Goal: Task Accomplishment & Management: Use online tool/utility

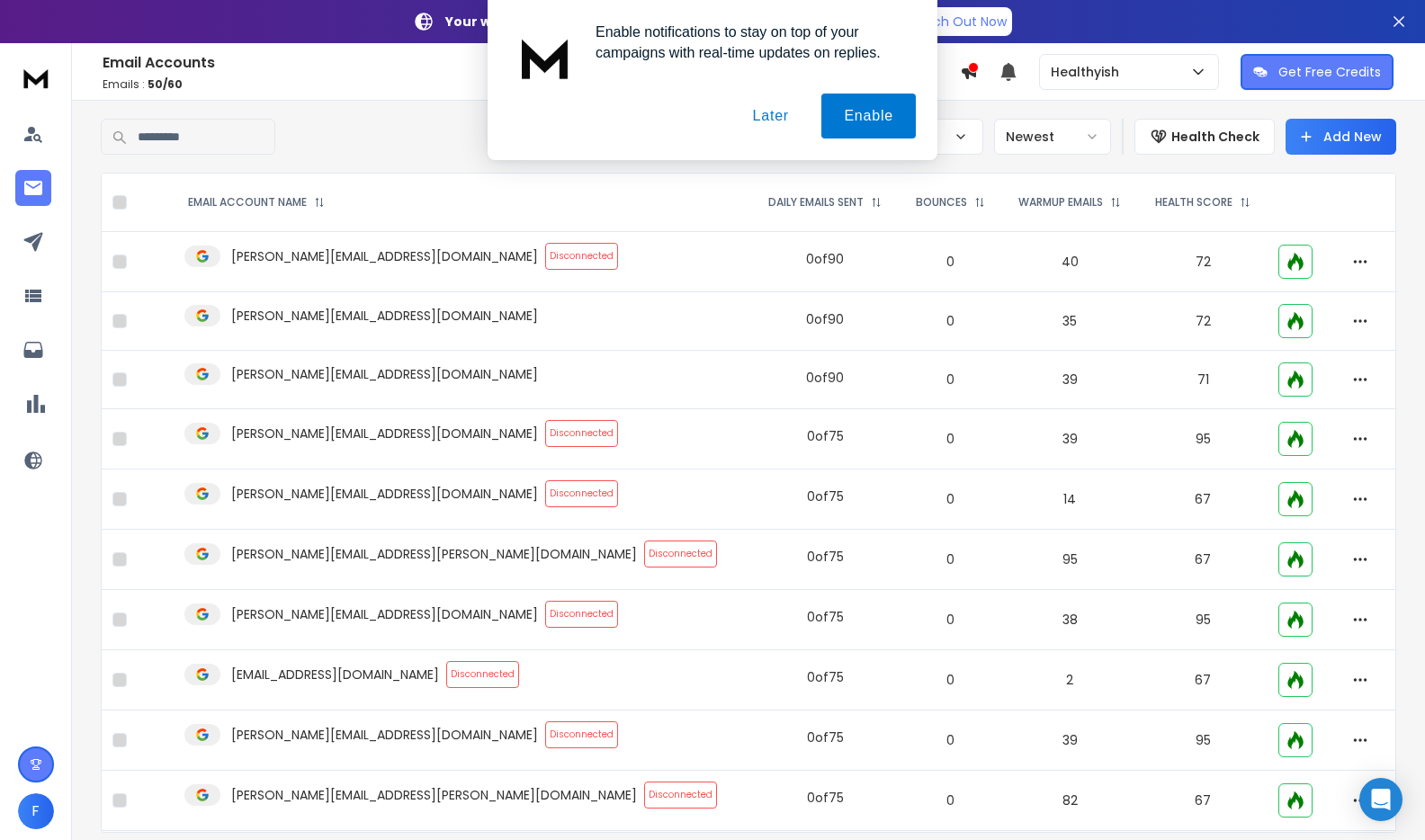
click at [770, 116] on button "Later" at bounding box center [770, 116] width 81 height 45
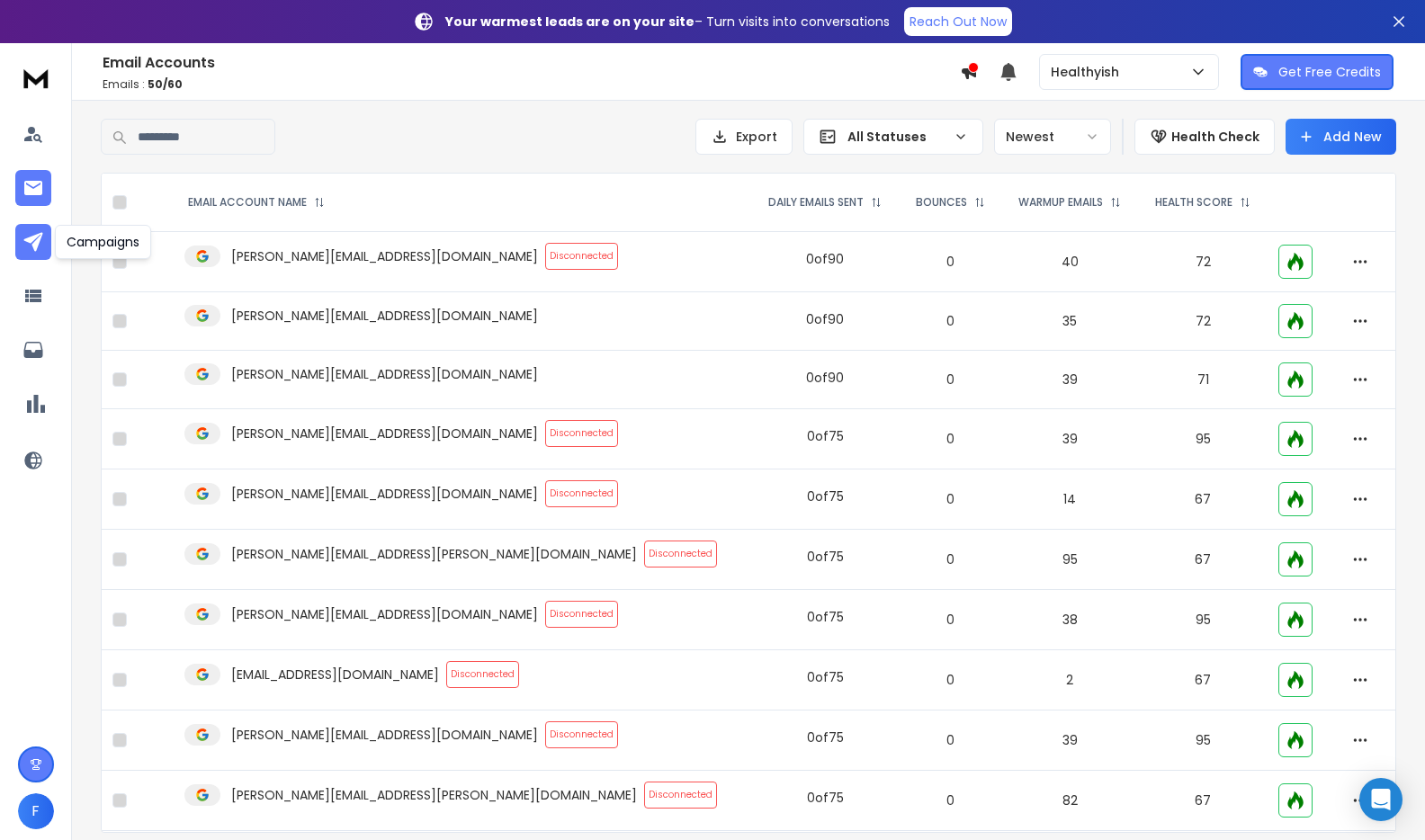
click at [16, 242] on link at bounding box center [33, 241] width 36 height 36
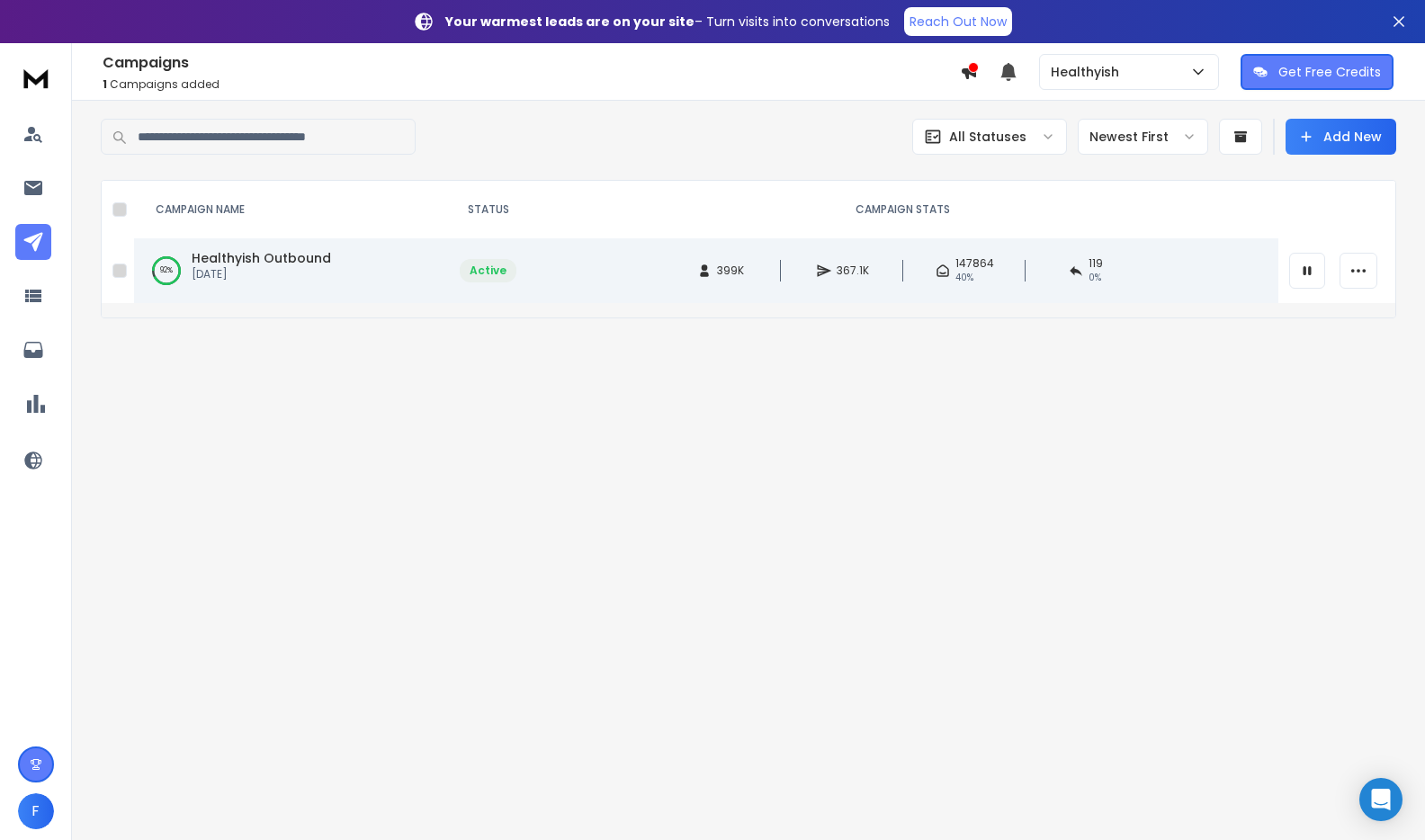
click at [274, 260] on span "Healthyish Outbound" at bounding box center [261, 257] width 140 height 18
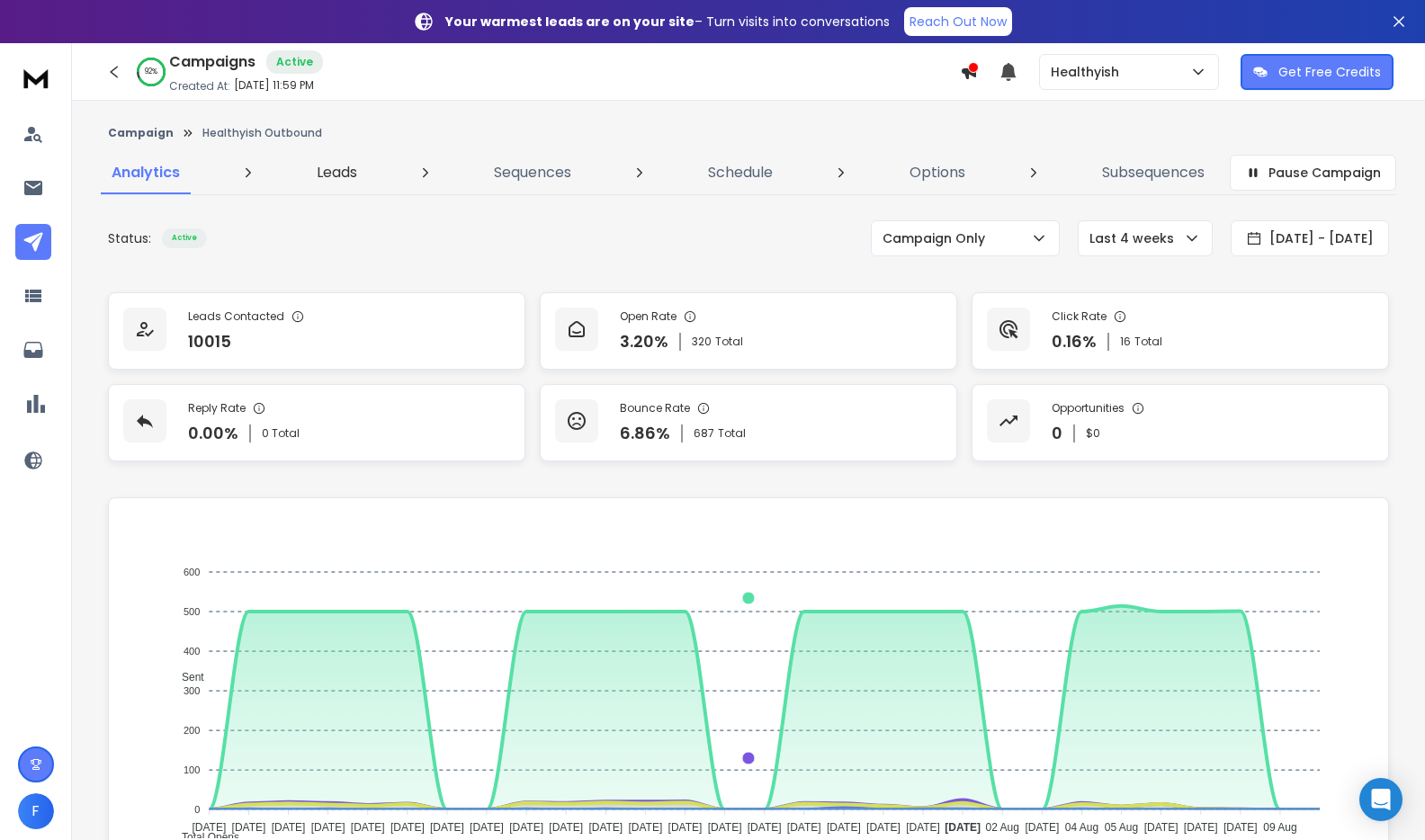
click at [346, 177] on p "Leads" at bounding box center [337, 173] width 41 height 22
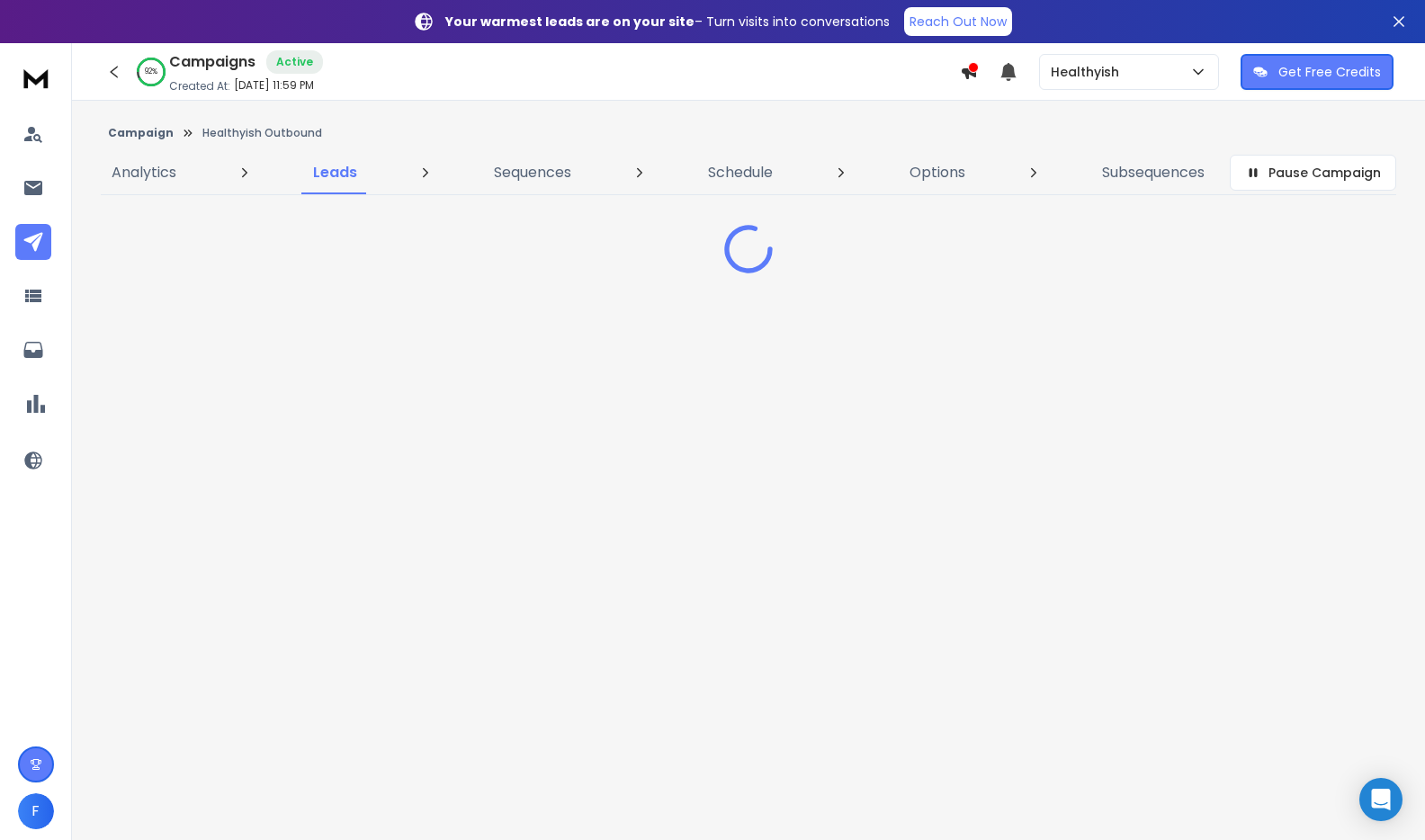
click at [543, 108] on div "Campaign Healthyish Outbound Analytics Leads Sequences Schedule Options Subsequ…" at bounding box center [748, 202] width 1352 height 203
click at [632, 119] on div "Campaign Healthyish Outbound" at bounding box center [748, 133] width 1295 height 29
click at [725, 97] on div "92 % Campaigns Active Created At: [DATE] 11:59 PM Healthyish Get Free Credits" at bounding box center [712, 72] width 1425 height 58
click at [1158, 78] on div "Healthyish" at bounding box center [1129, 72] width 157 height 18
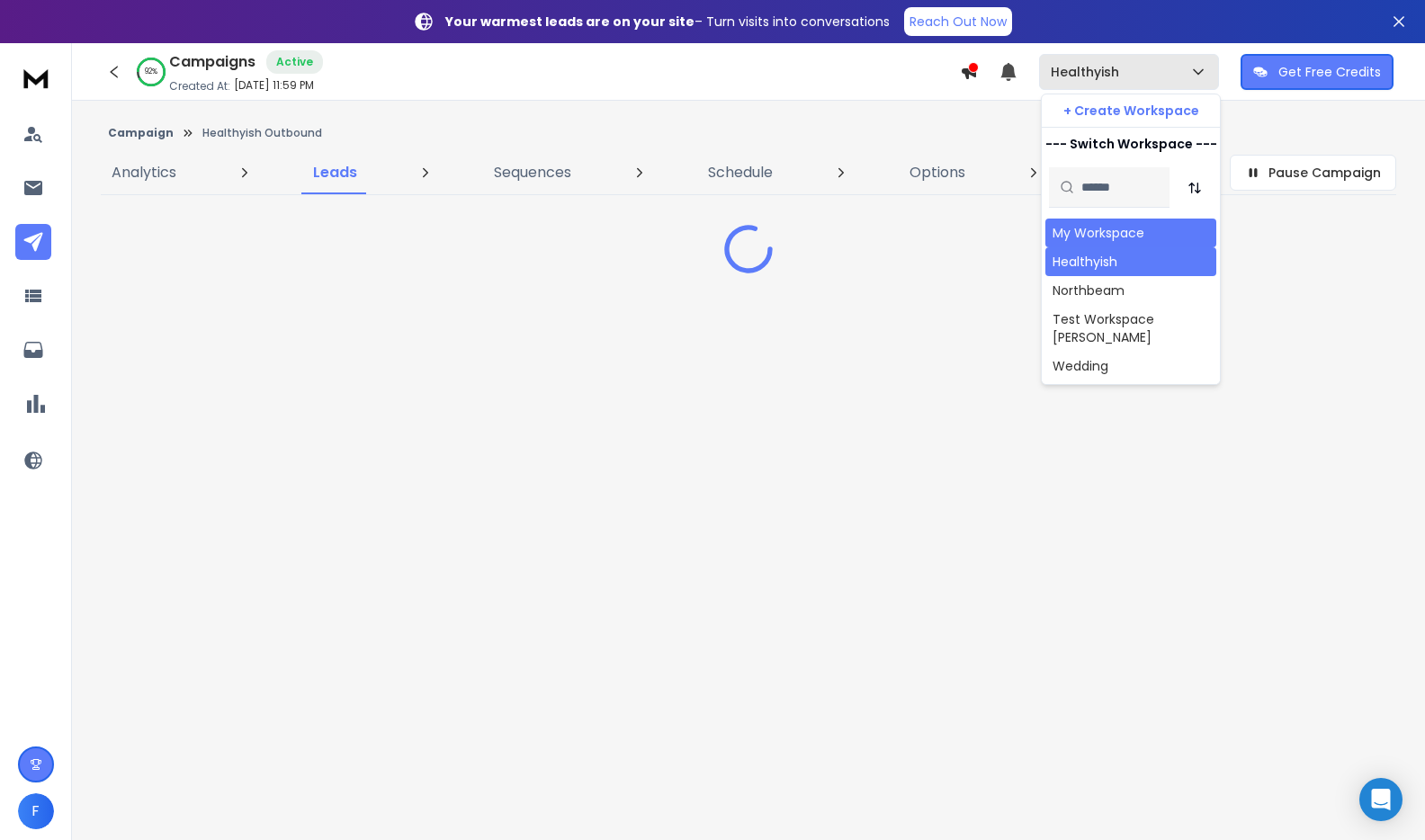
click at [1158, 78] on div "Healthyish" at bounding box center [1129, 72] width 157 height 18
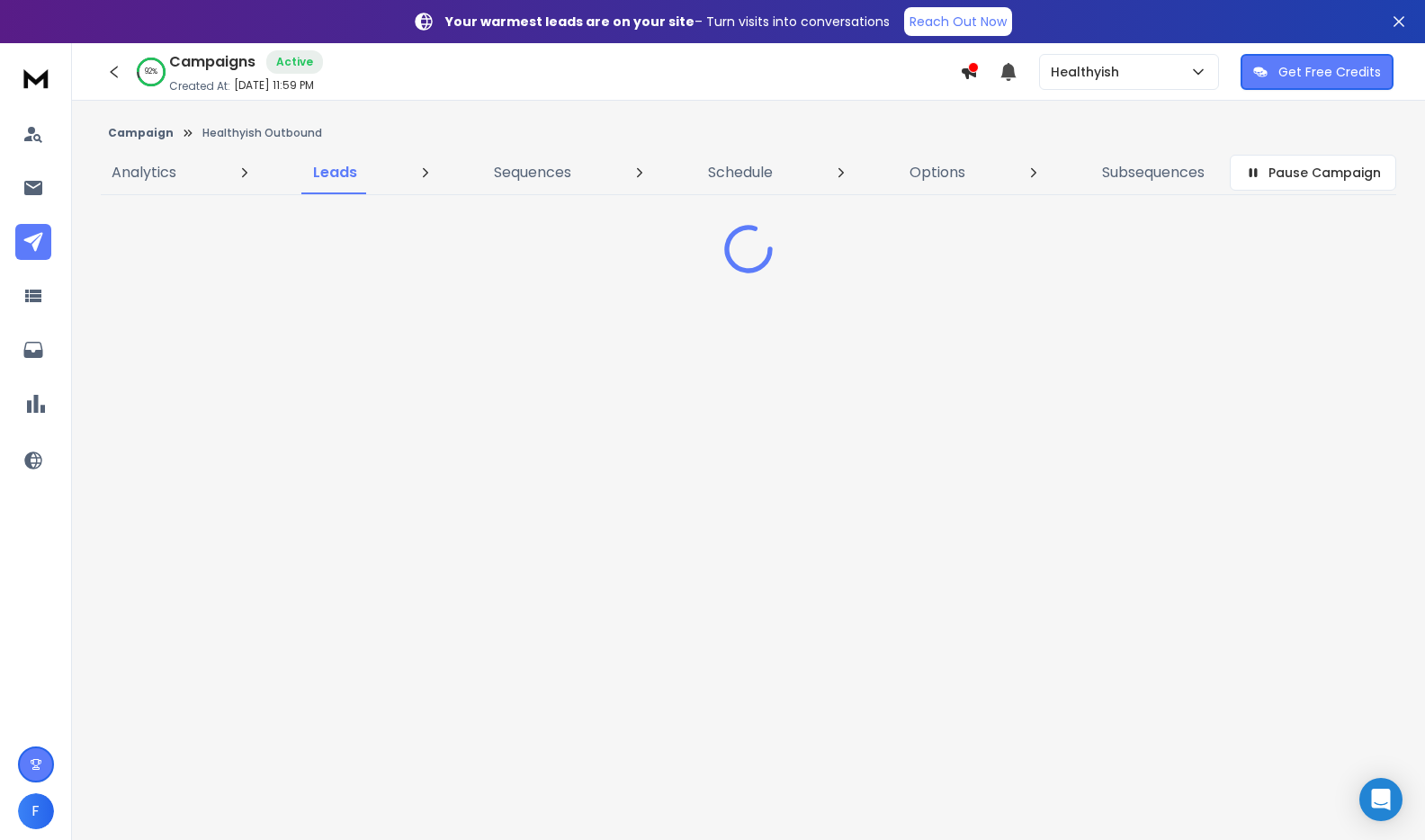
click at [725, 97] on div "92 % Campaigns Active Created At: [DATE] 11:59 PM Healthyish Get Free Credits" at bounding box center [712, 72] width 1425 height 58
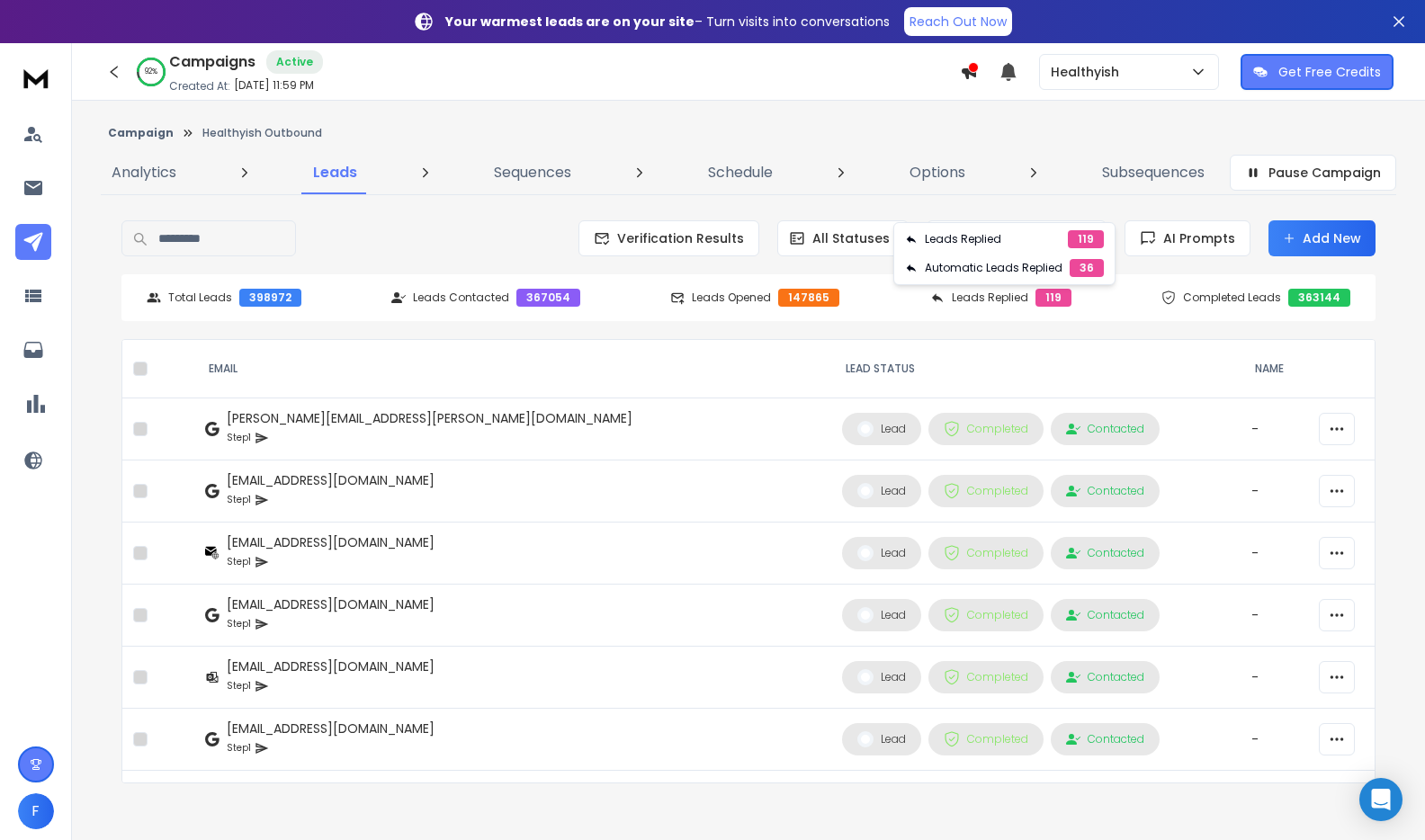
click at [1024, 244] on div "Leads Replied 119" at bounding box center [1003, 239] width 199 height 18
click at [1012, 217] on div "Verification Results All Statuses Actions AI Prompts Add New Total Leads 398972…" at bounding box center [748, 492] width 1295 height 559
click at [1011, 252] on button "Actions" at bounding box center [1016, 239] width 180 height 36
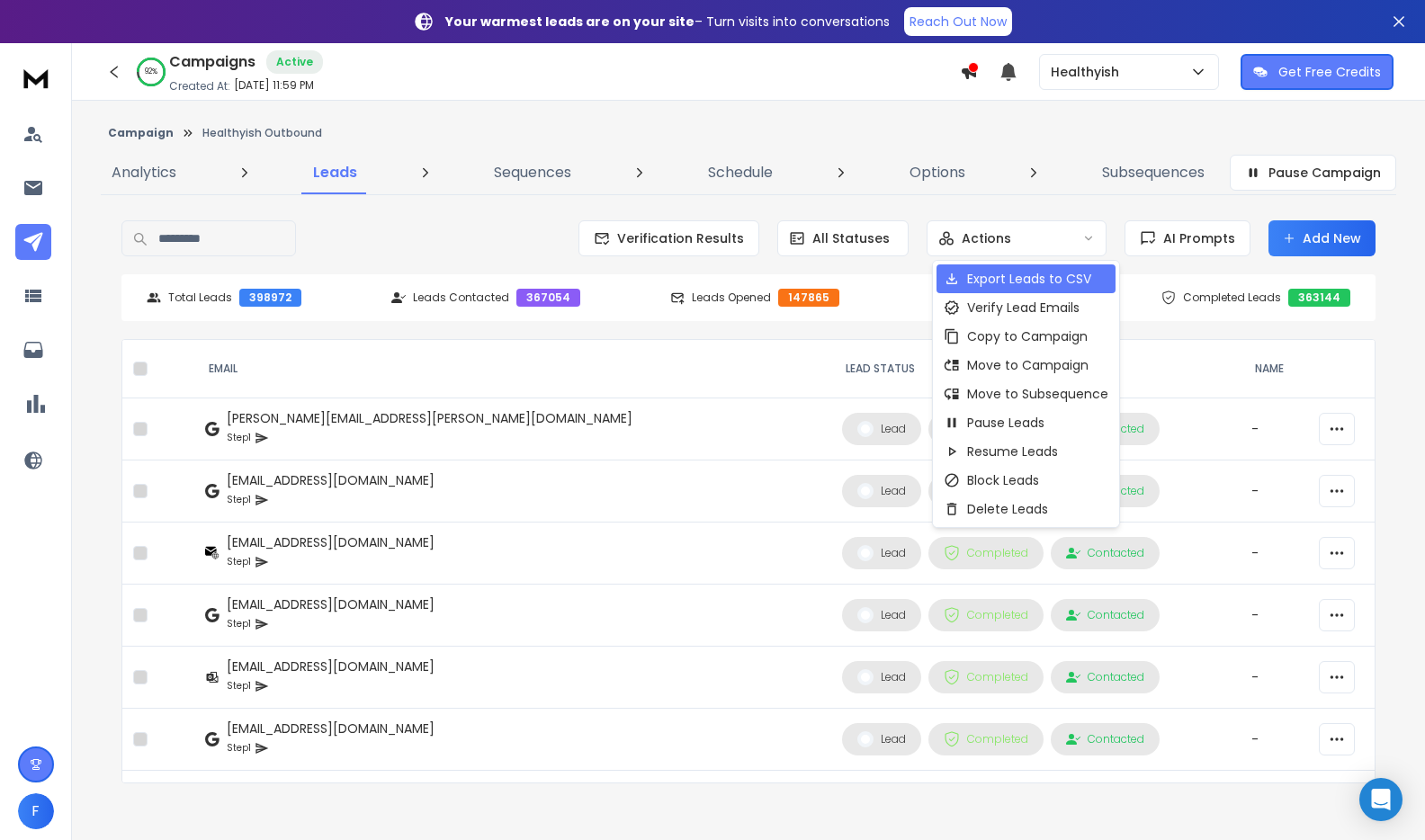
click at [1024, 277] on p "Export Leads to CSV" at bounding box center [1029, 278] width 124 height 18
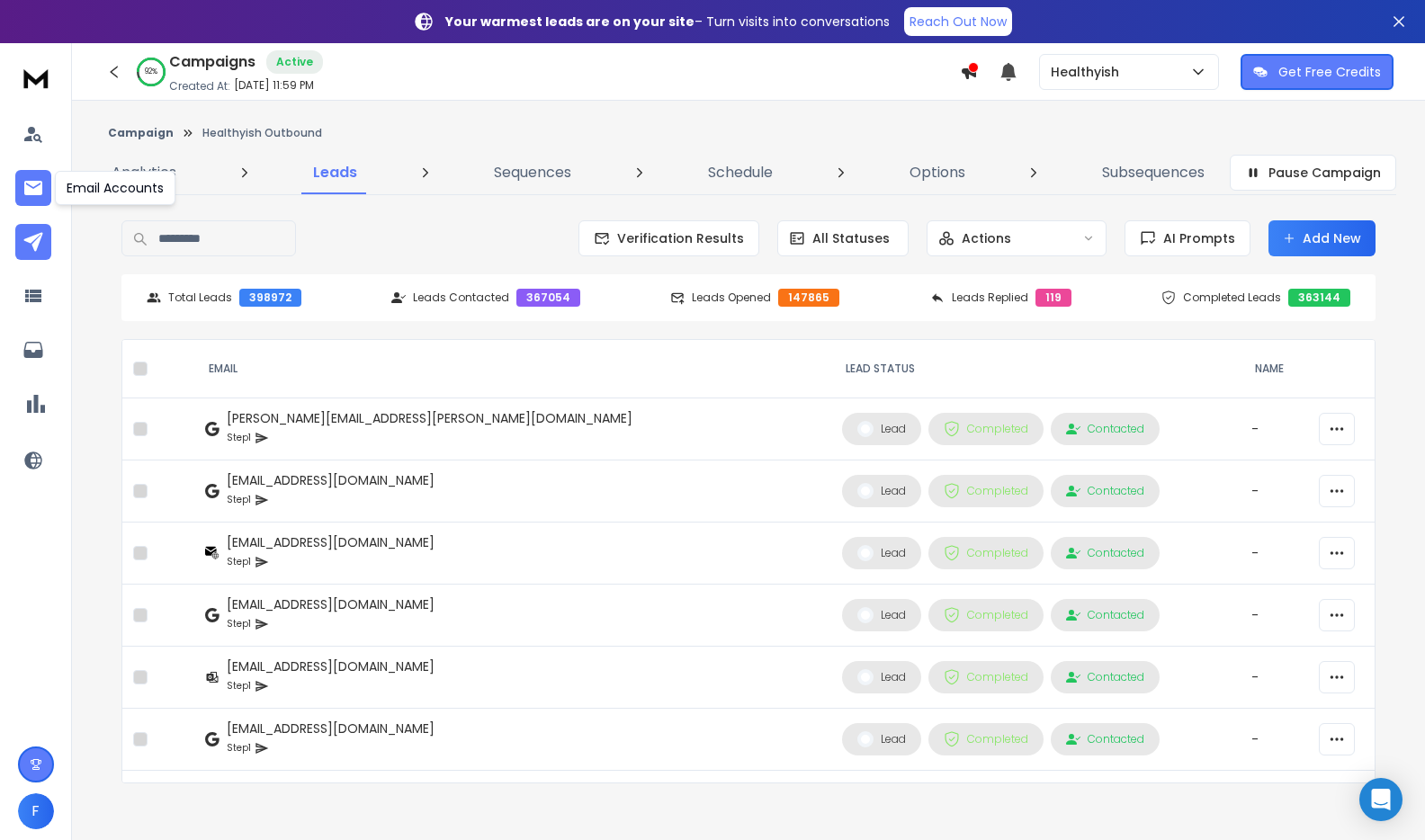
click at [29, 190] on icon at bounding box center [33, 188] width 18 height 14
